Goal: Check status

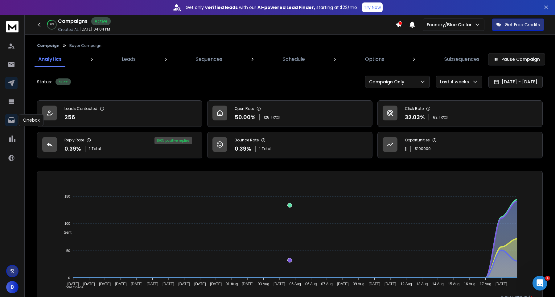
click at [11, 116] on icon at bounding box center [11, 119] width 7 height 7
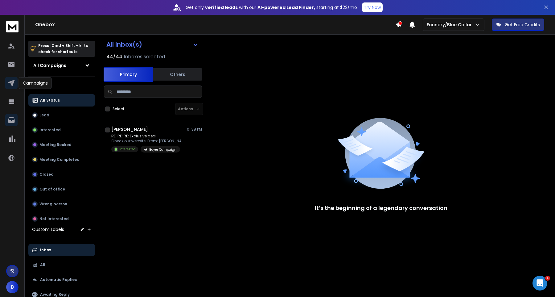
click at [15, 84] on link at bounding box center [11, 83] width 12 height 12
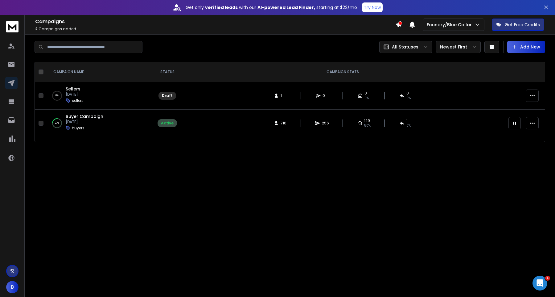
click at [129, 128] on div "27 % Buyer Campaign 2 days ago buyers" at bounding box center [100, 123] width 96 height 20
